Goal: Task Accomplishment & Management: Manage account settings

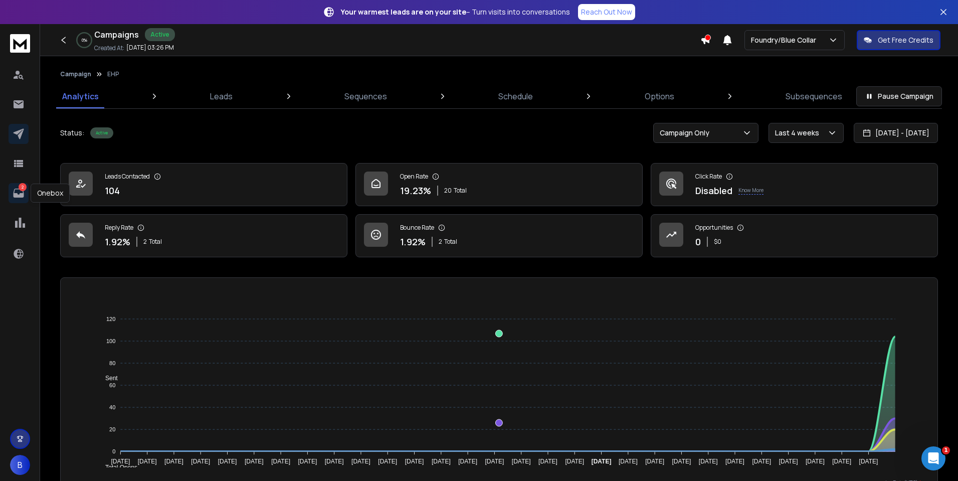
click at [21, 193] on icon at bounding box center [18, 192] width 11 height 9
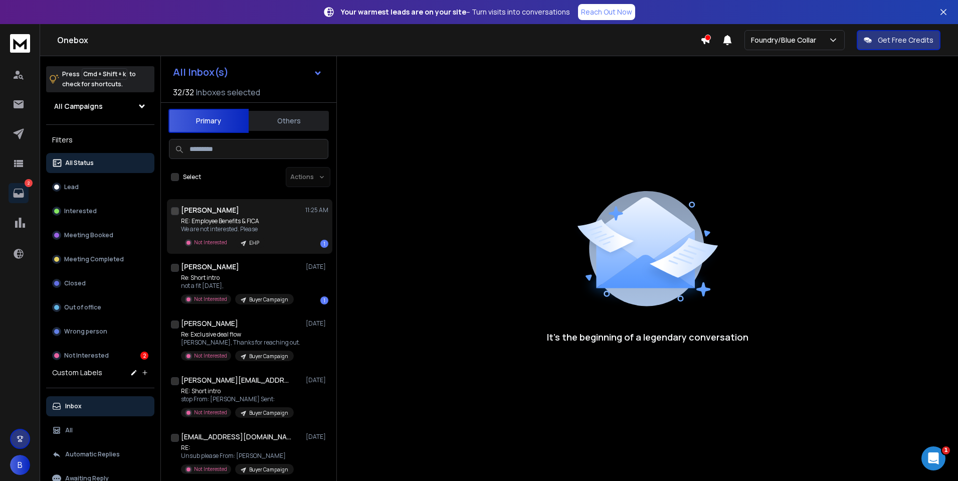
click at [245, 224] on p "RE: Employee Benefits & FICA" at bounding box center [223, 221] width 84 height 8
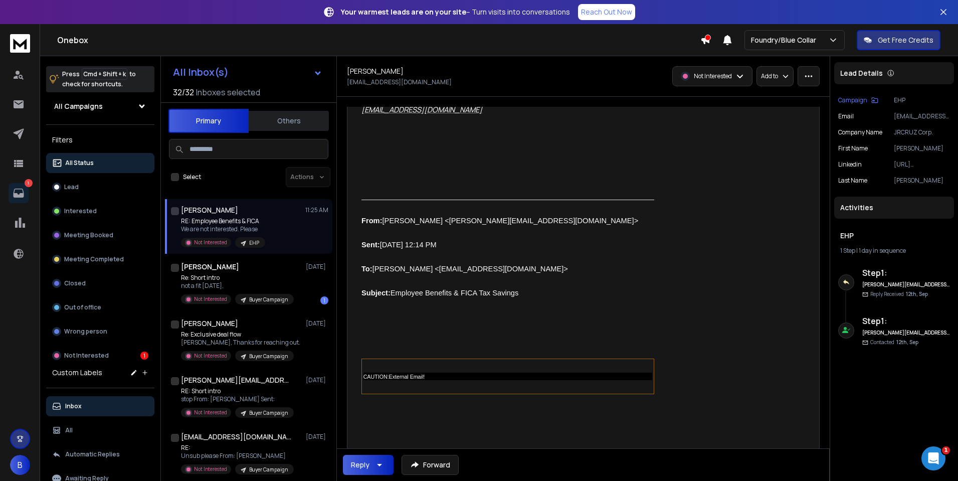
scroll to position [224, 0]
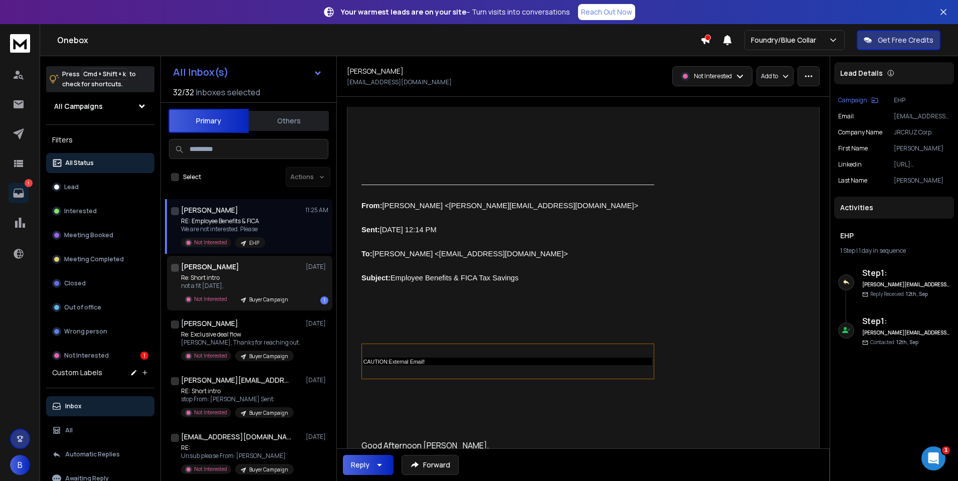
click at [261, 279] on p "Re: Short intro" at bounding box center [237, 278] width 113 height 8
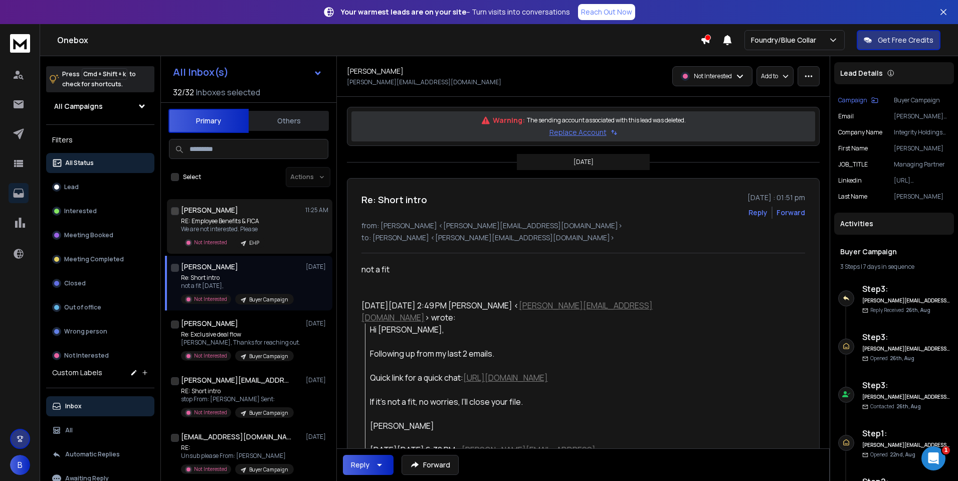
click at [254, 216] on div "Evarett Cruz 11:25 AM RE: Employee Benefits & FICA We are not interested. Pleas…" at bounding box center [254, 226] width 147 height 43
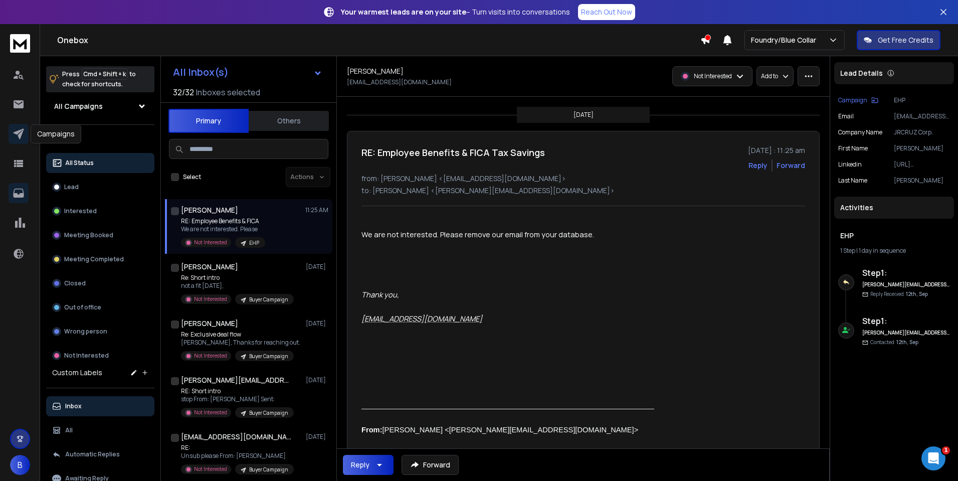
click at [17, 136] on icon at bounding box center [19, 134] width 12 height 12
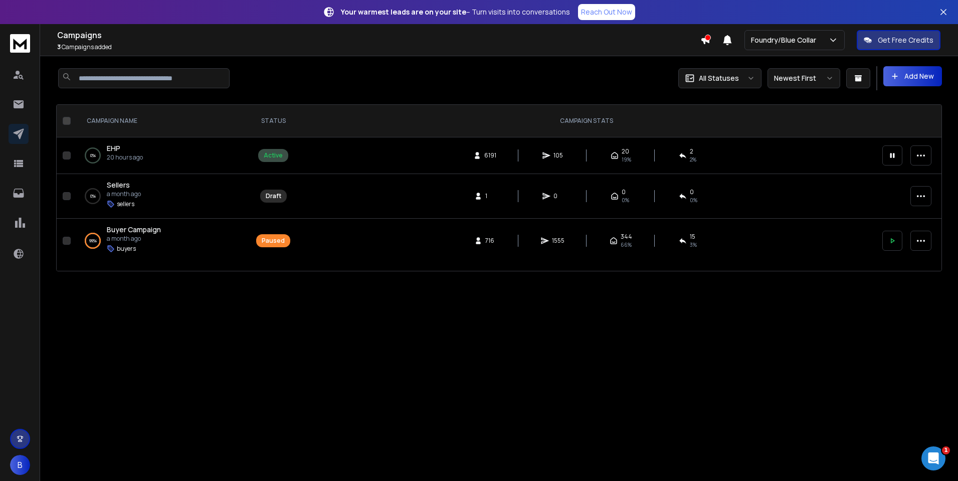
click at [217, 161] on div "0 % EHP 20 hours ago" at bounding box center [162, 155] width 155 height 24
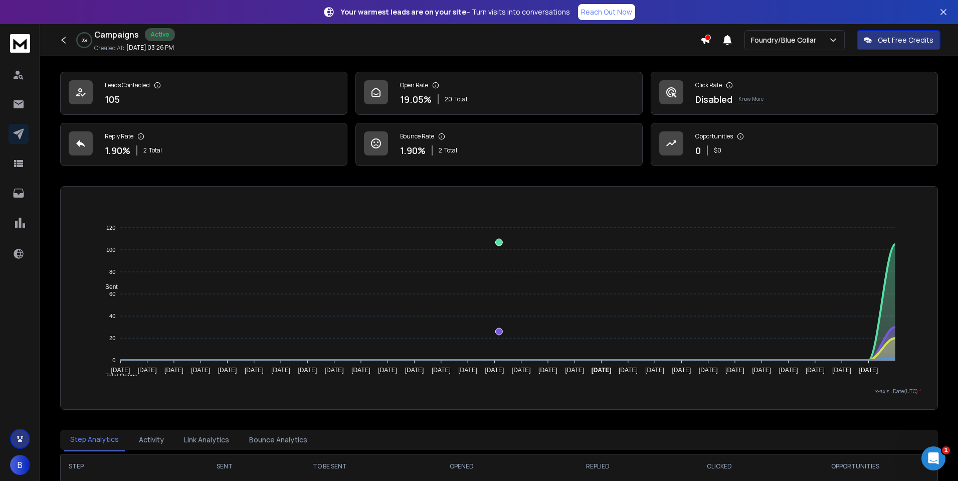
scroll to position [92, 0]
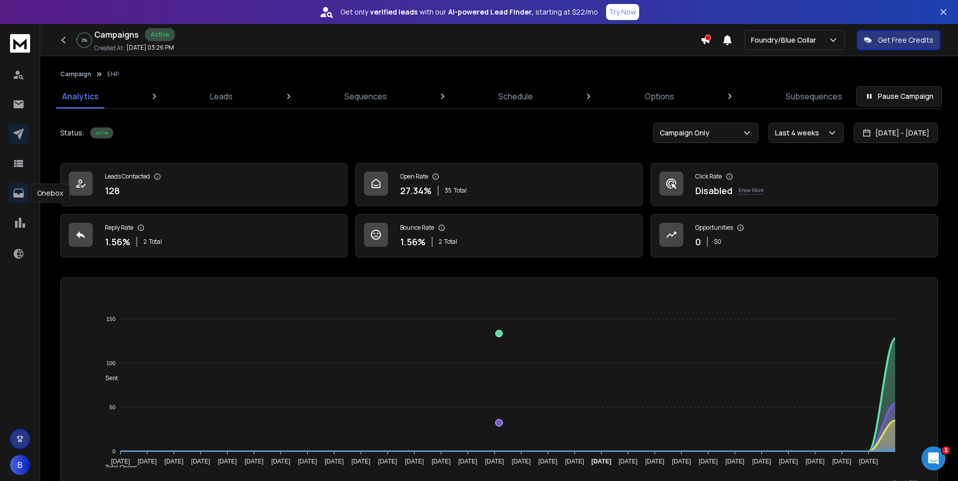
click at [20, 189] on icon at bounding box center [19, 193] width 12 height 12
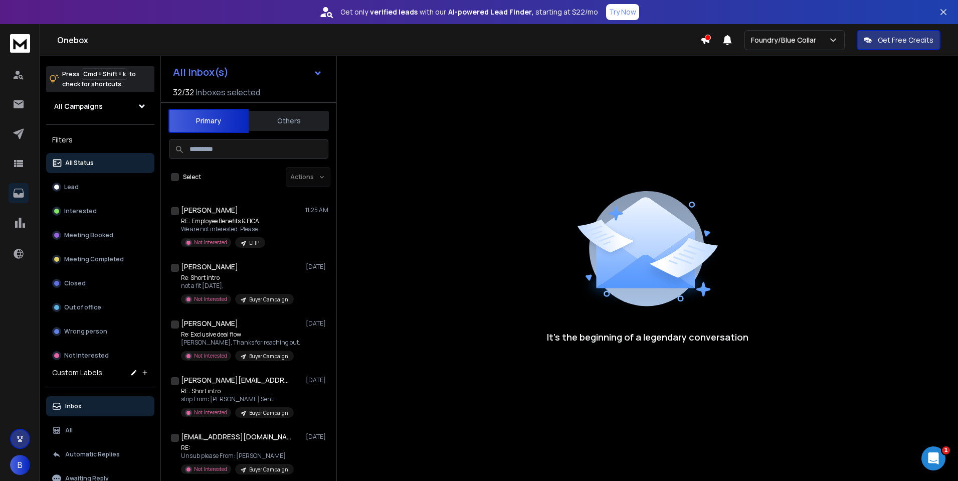
click at [286, 120] on button "Others" at bounding box center [289, 121] width 80 height 22
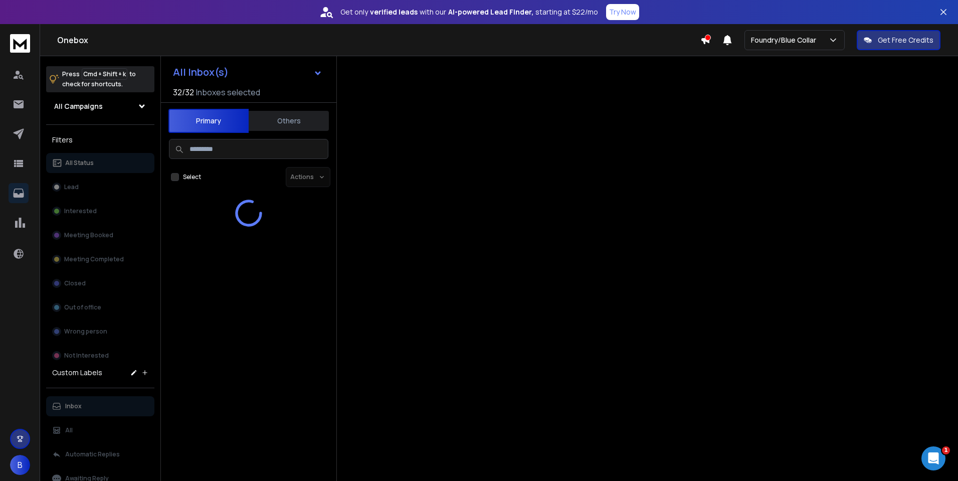
click at [216, 119] on button "Primary" at bounding box center [208, 121] width 80 height 24
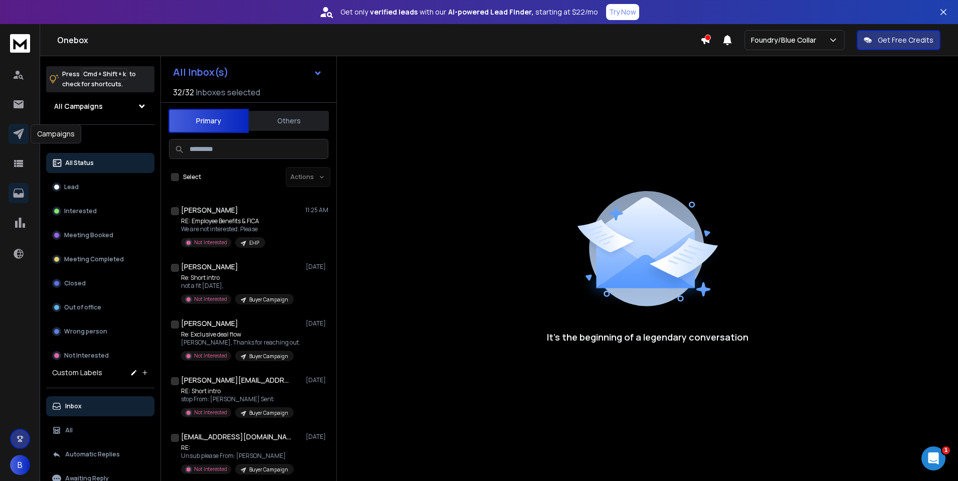
click at [17, 133] on icon at bounding box center [18, 133] width 11 height 11
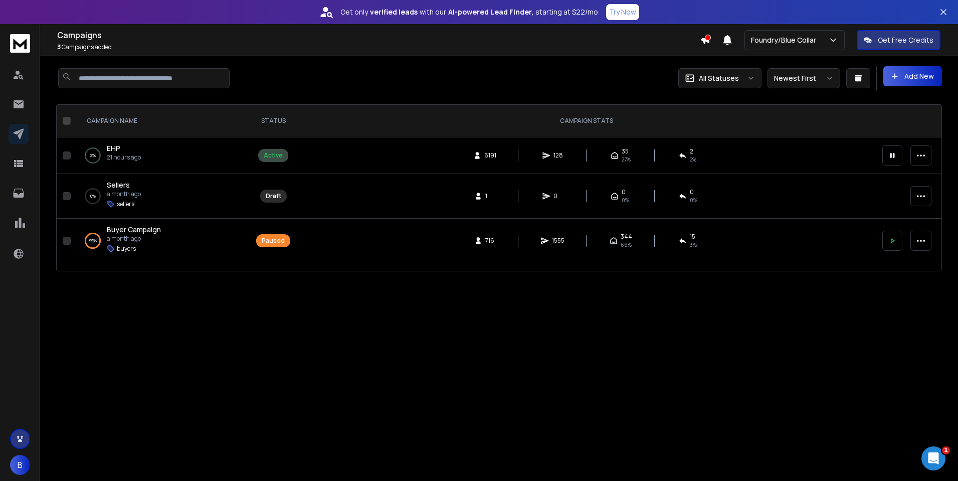
click at [123, 158] on p "21 hours ago" at bounding box center [124, 157] width 34 height 8
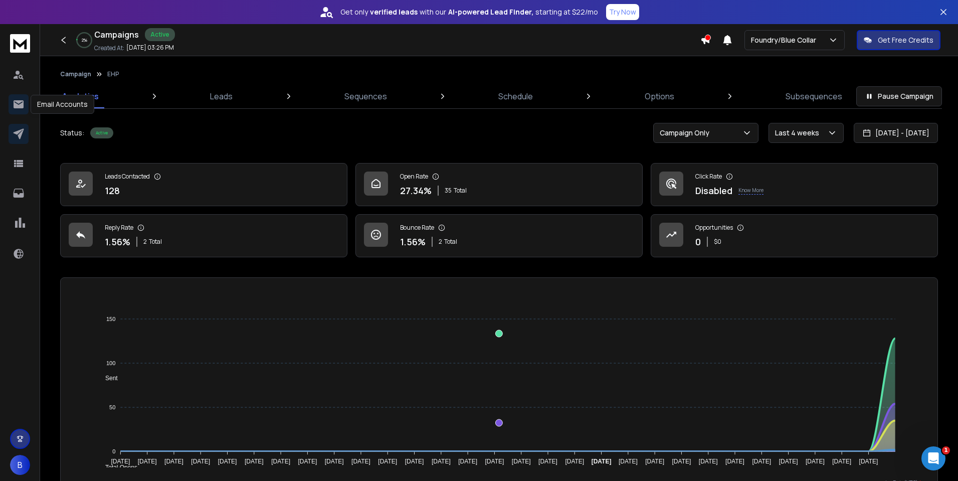
click at [23, 103] on icon at bounding box center [19, 104] width 10 height 8
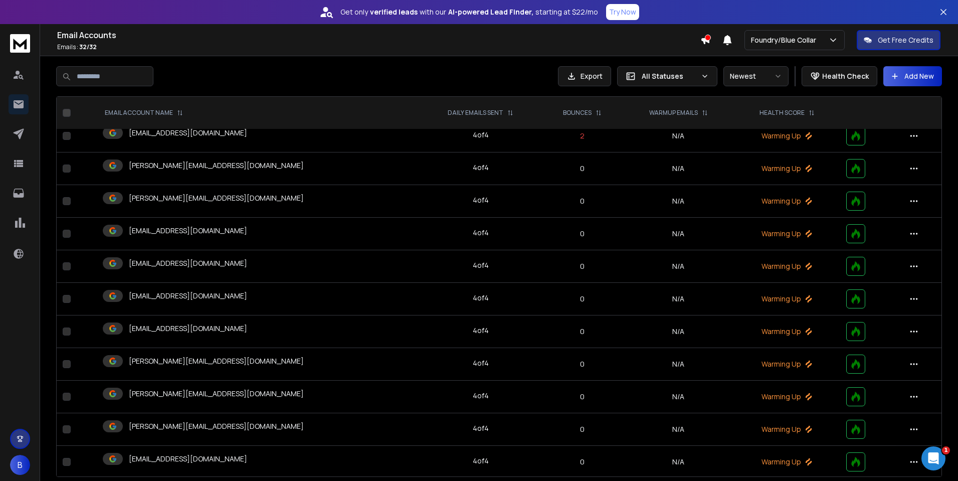
scroll to position [43, 0]
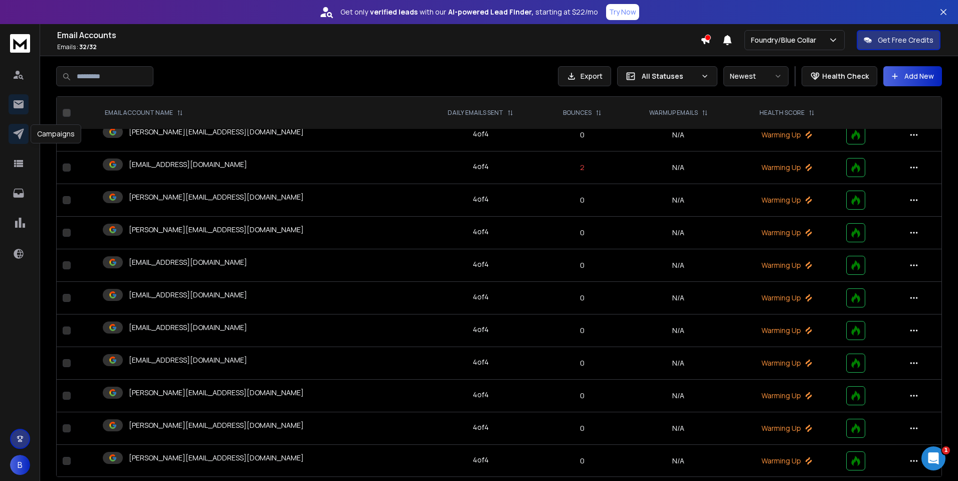
click at [23, 130] on icon at bounding box center [19, 134] width 12 height 12
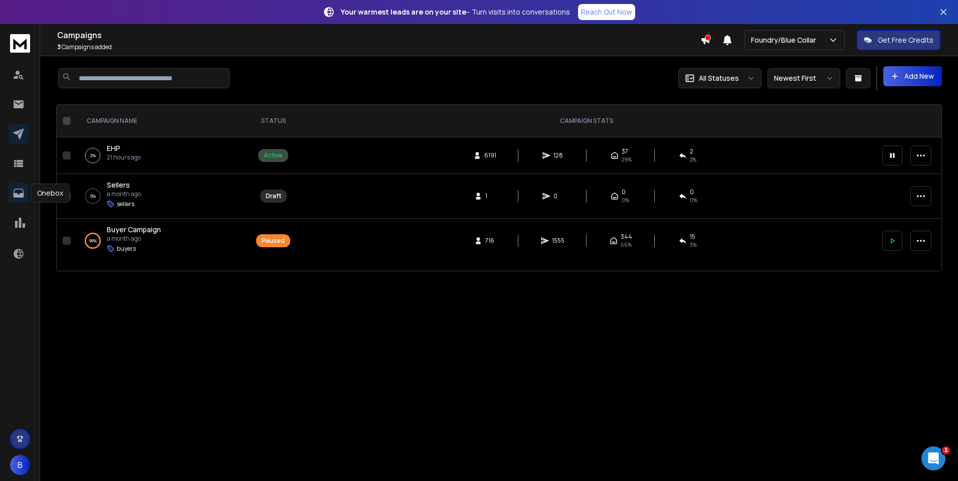
click at [20, 190] on icon at bounding box center [19, 193] width 12 height 12
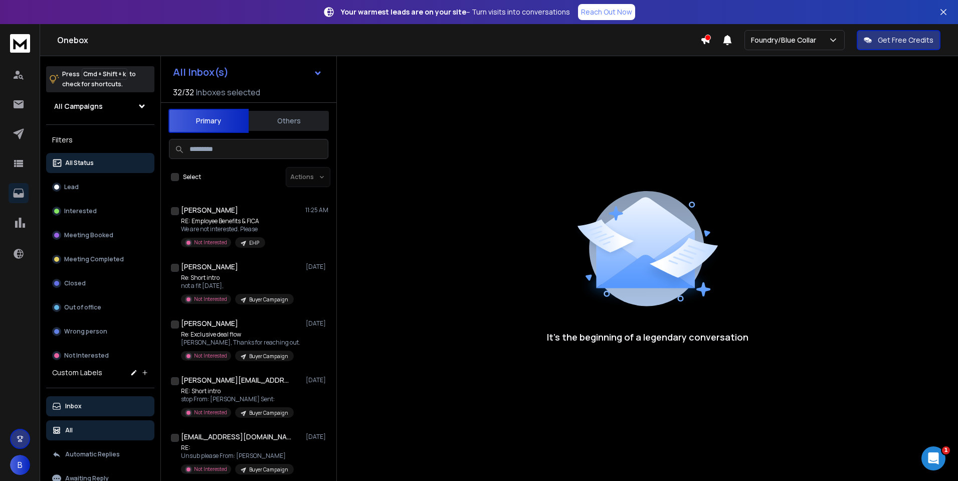
click at [88, 437] on button "All" at bounding box center [100, 430] width 108 height 20
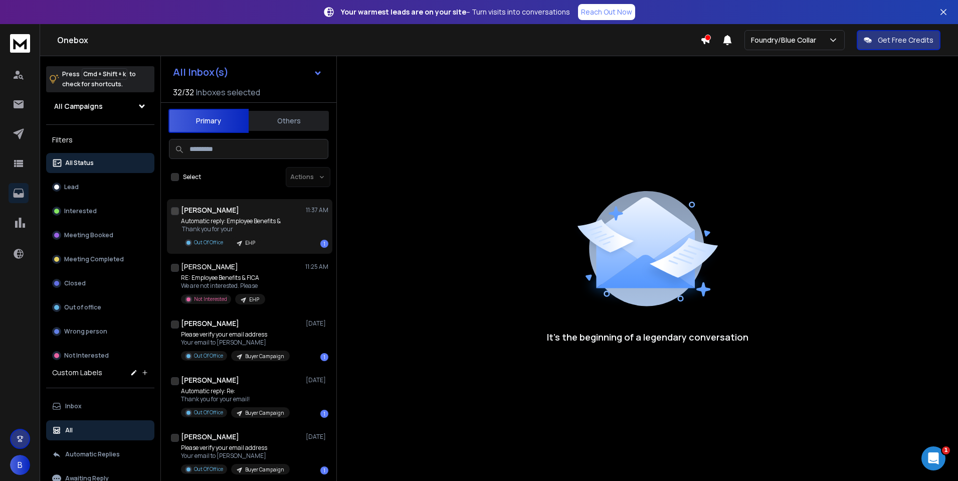
click at [293, 226] on div "Automatic reply: Employee Benefits & ﻿ Thank you for your Out Of Office EHP 1" at bounding box center [254, 232] width 147 height 31
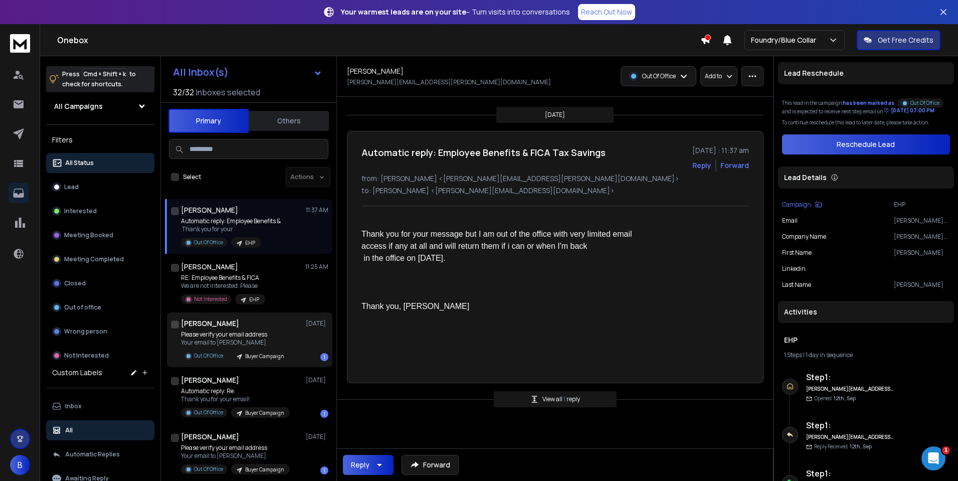
click at [287, 345] on p "Your email to Kyndal Johnson" at bounding box center [235, 342] width 109 height 8
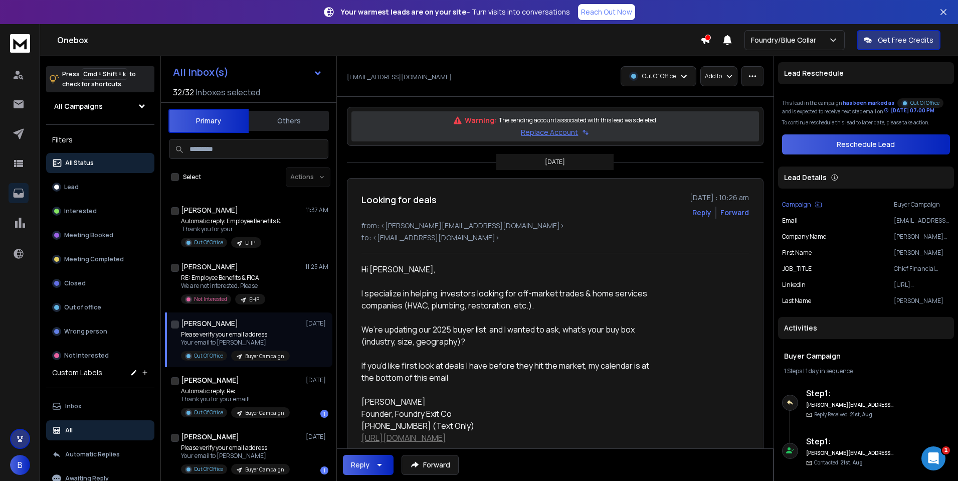
scroll to position [583, 0]
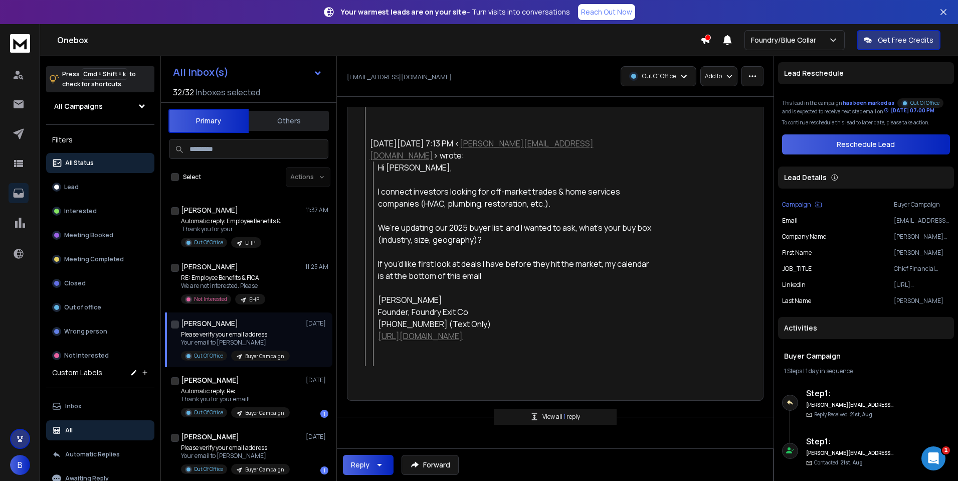
click at [563, 417] on span "1" at bounding box center [564, 416] width 3 height 9
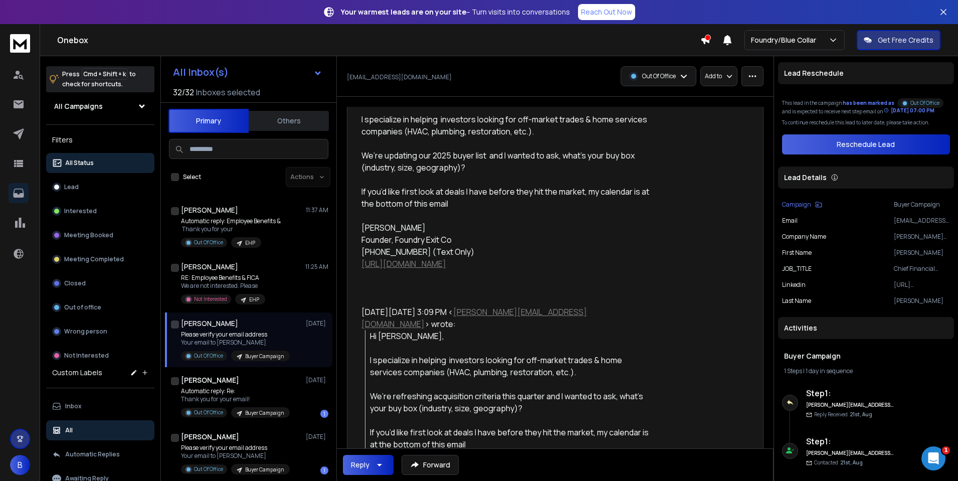
scroll to position [0, 0]
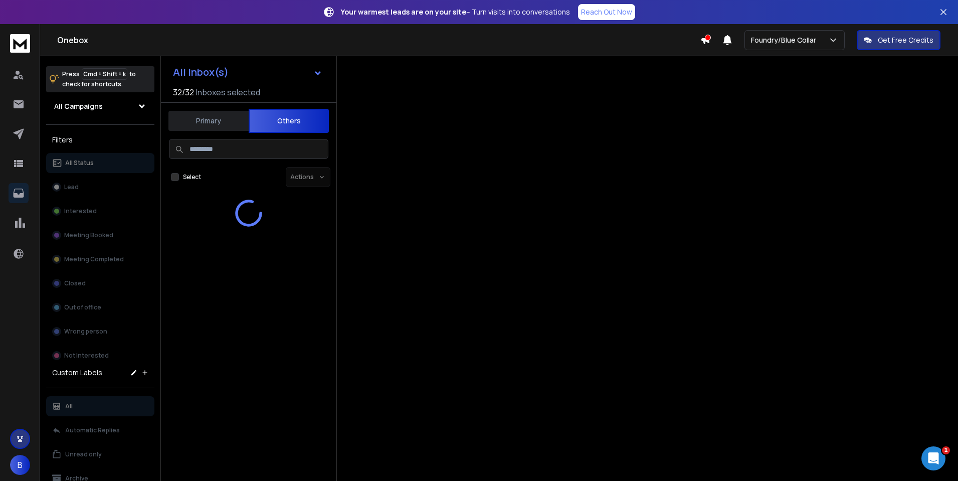
click at [292, 117] on button "Others" at bounding box center [289, 121] width 80 height 24
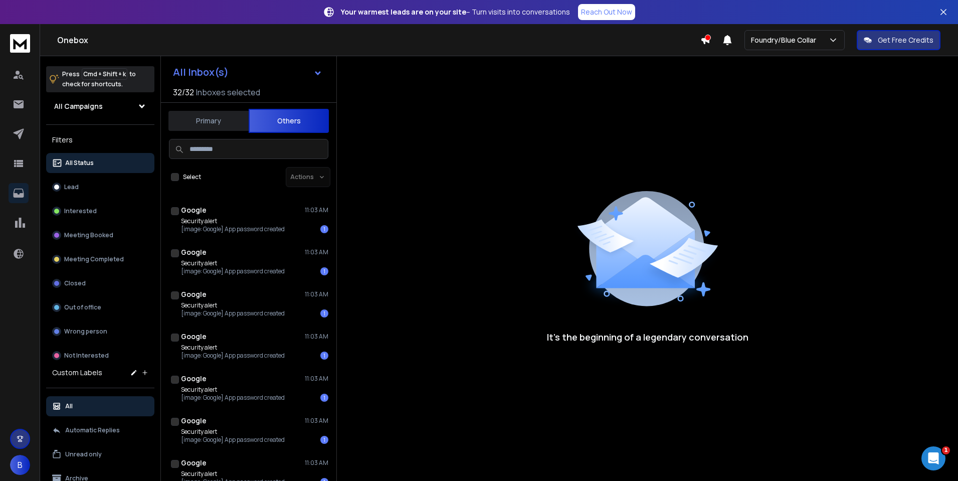
click at [212, 124] on button "Primary" at bounding box center [208, 121] width 80 height 22
